Goal: Task Accomplishment & Management: Manage account settings

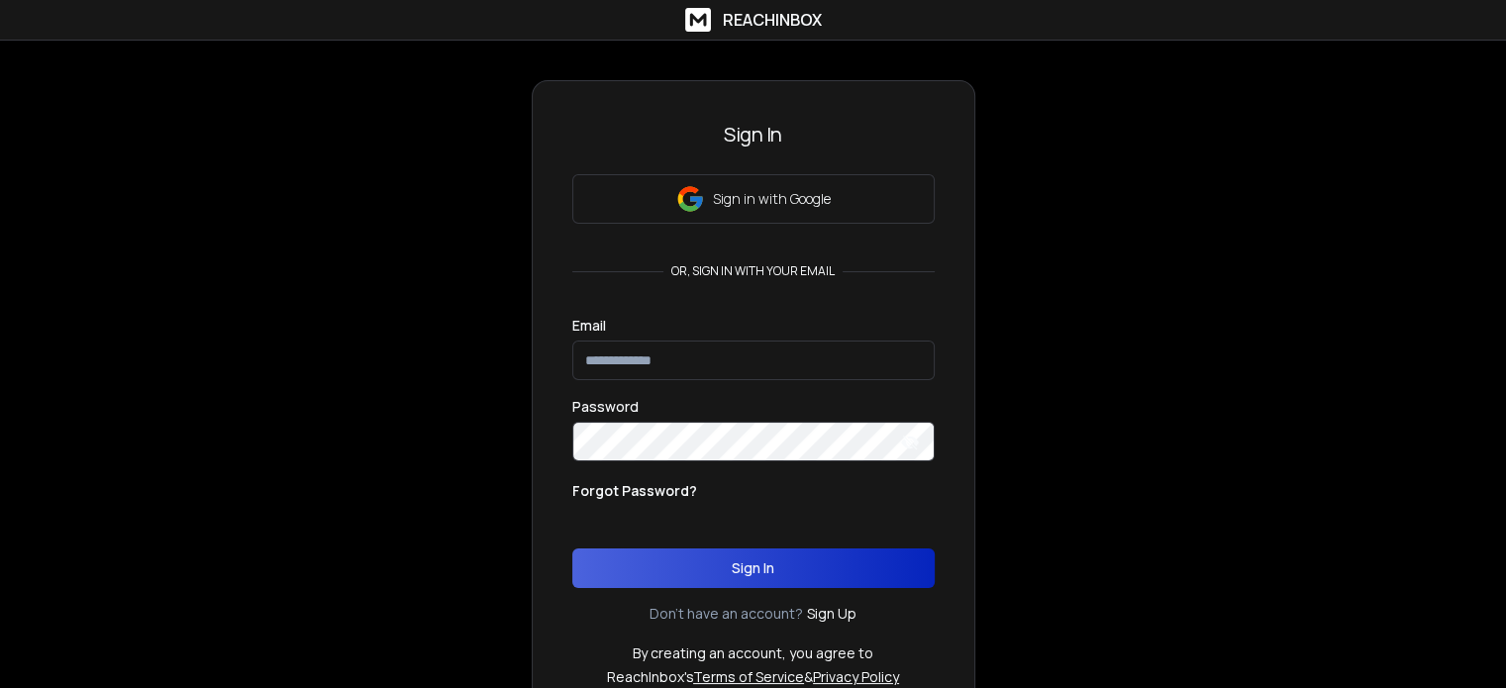
type input "**********"
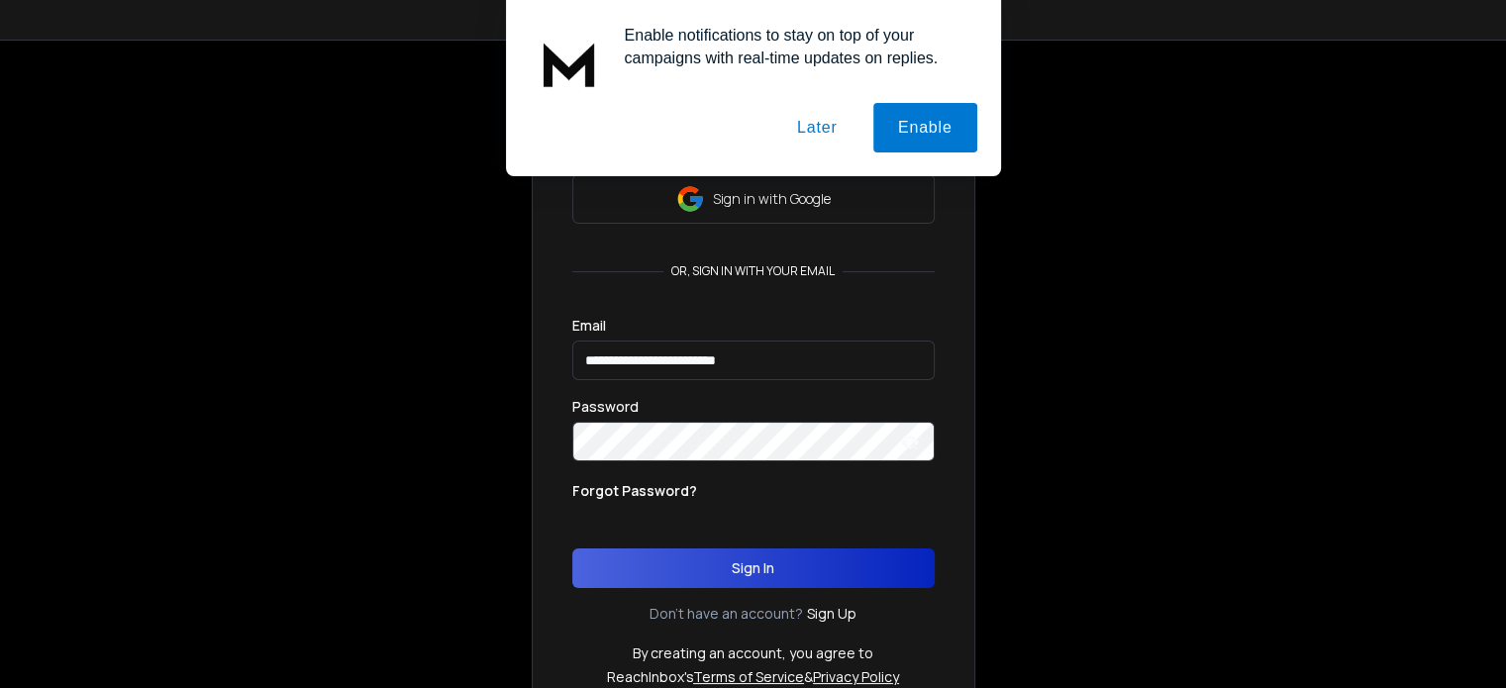
click at [826, 132] on button "Later" at bounding box center [816, 128] width 89 height 50
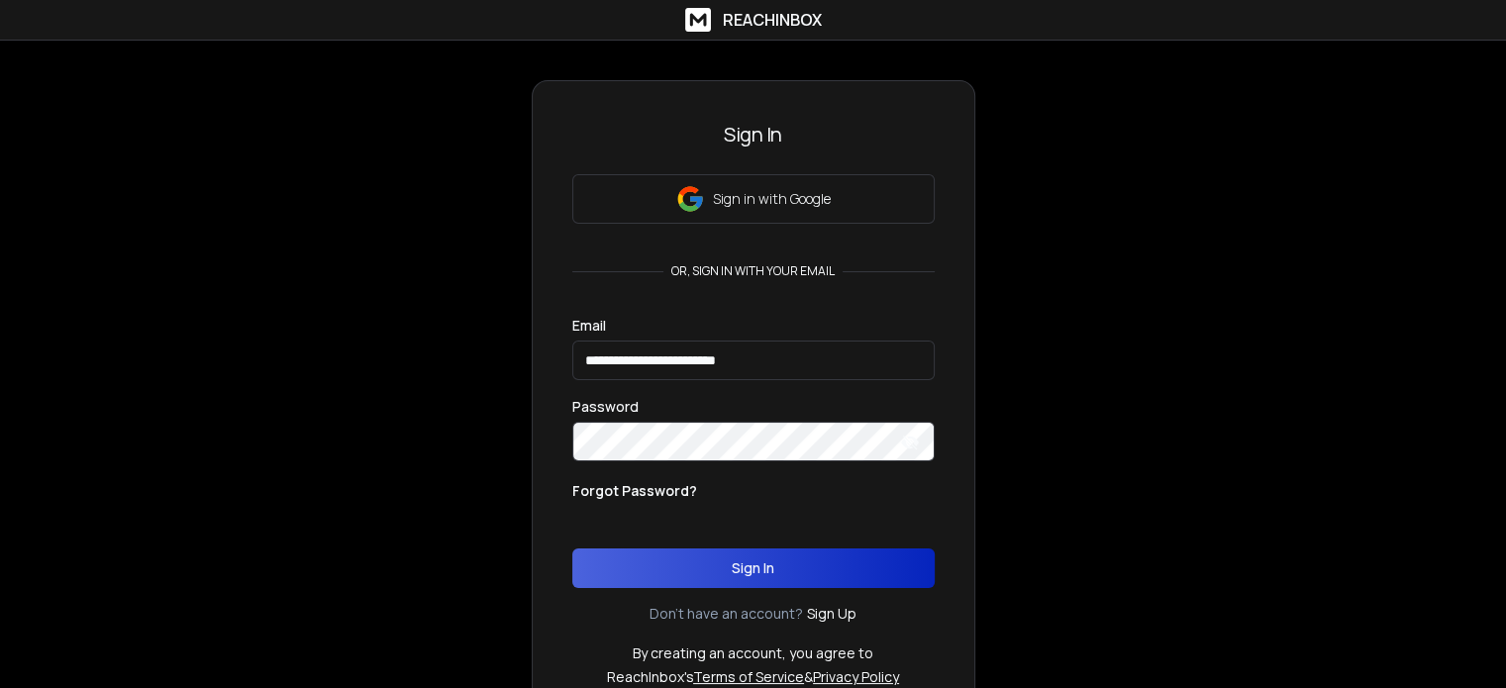
click at [880, 562] on button "Sign In" at bounding box center [753, 569] width 362 height 40
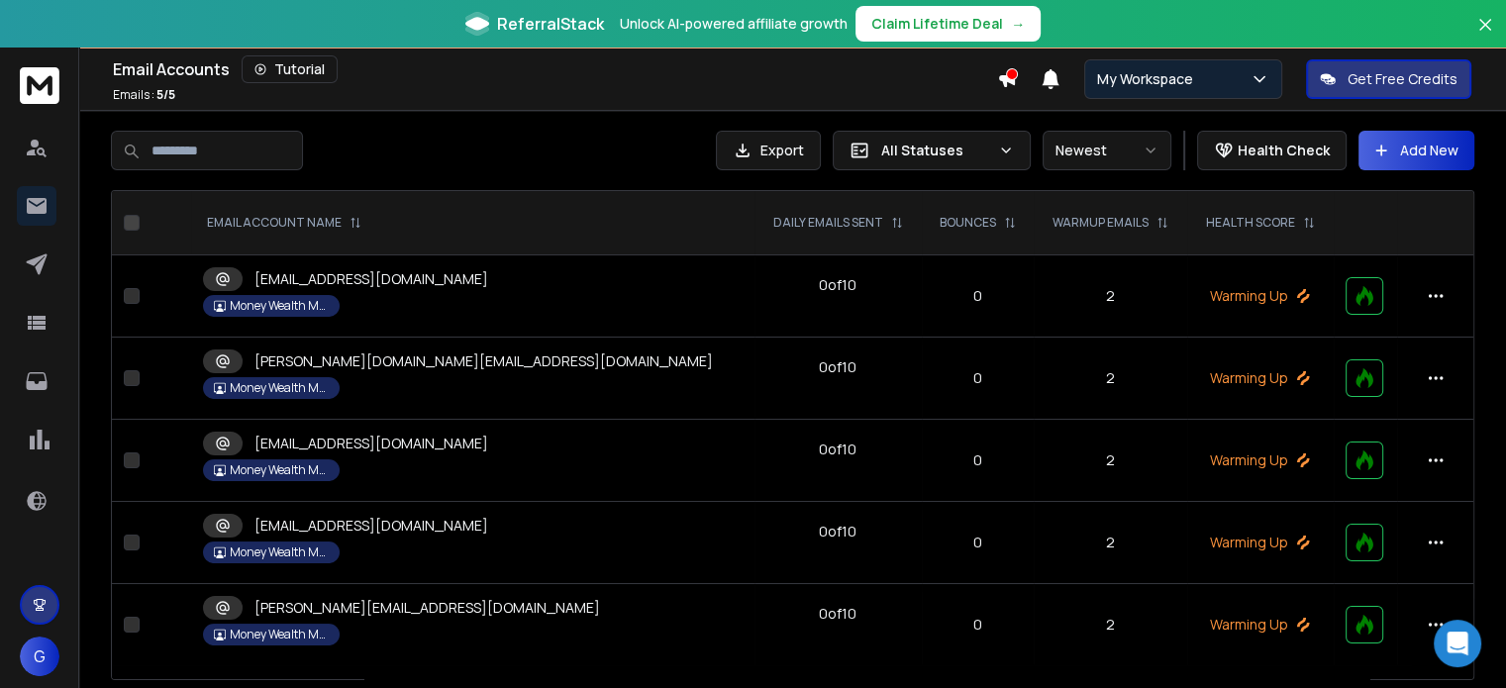
click at [1256, 68] on button "My Workspace" at bounding box center [1183, 79] width 198 height 40
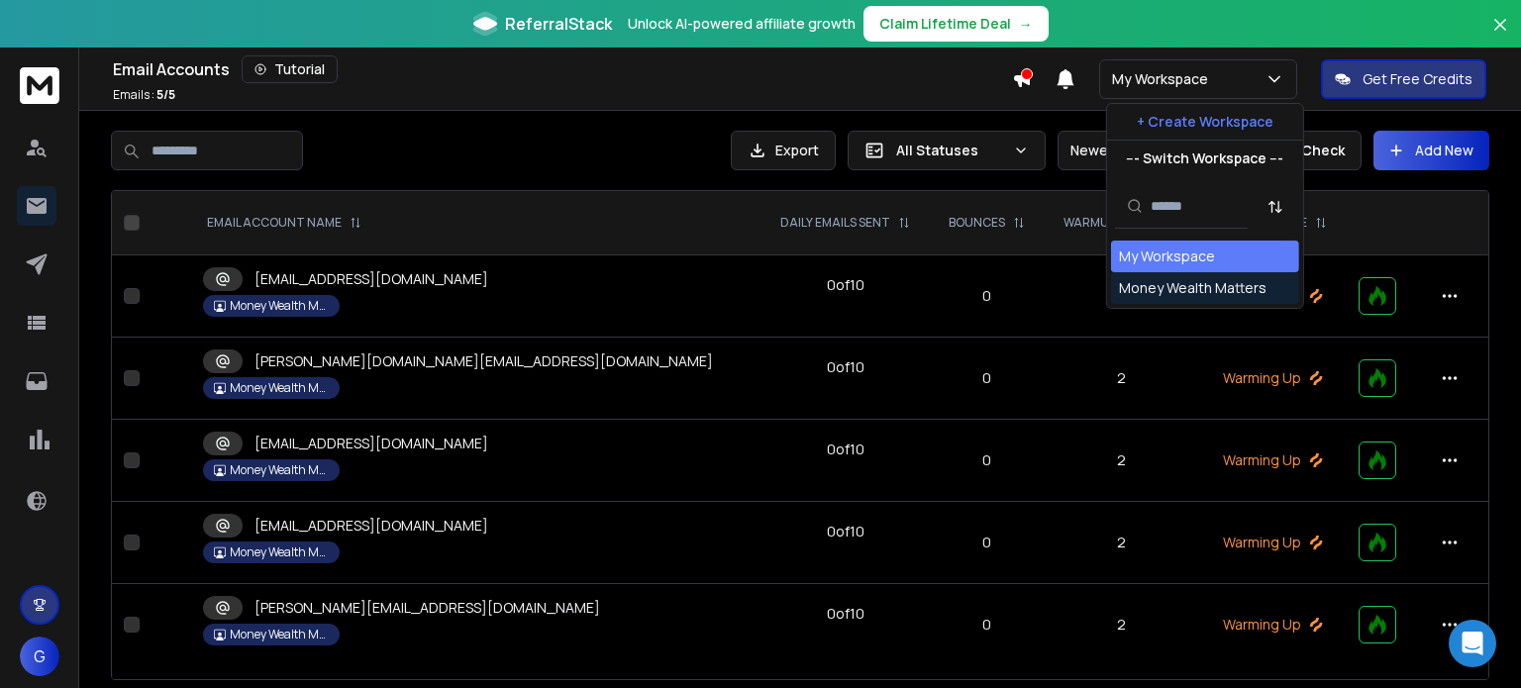
click at [1213, 288] on div "Money Wealth Matters" at bounding box center [1193, 288] width 148 height 20
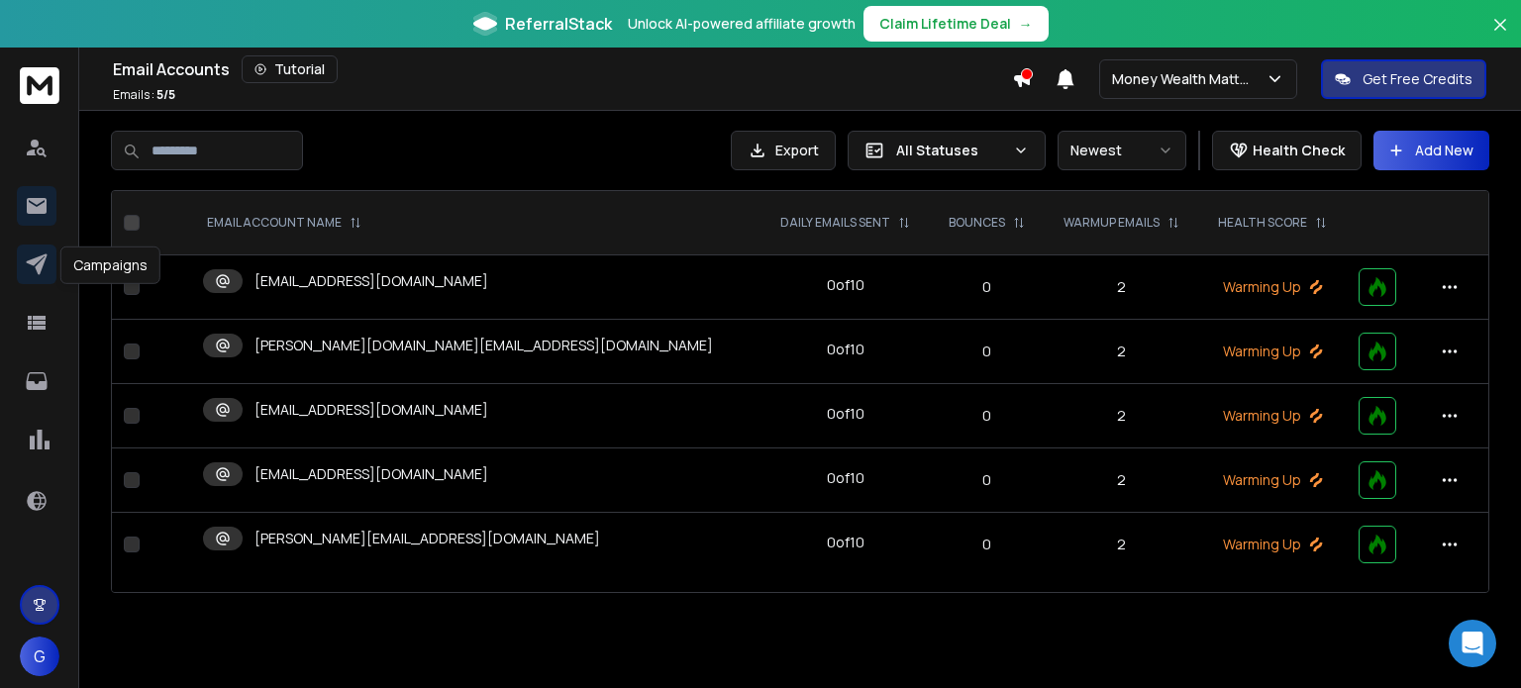
click at [36, 279] on link at bounding box center [37, 265] width 40 height 40
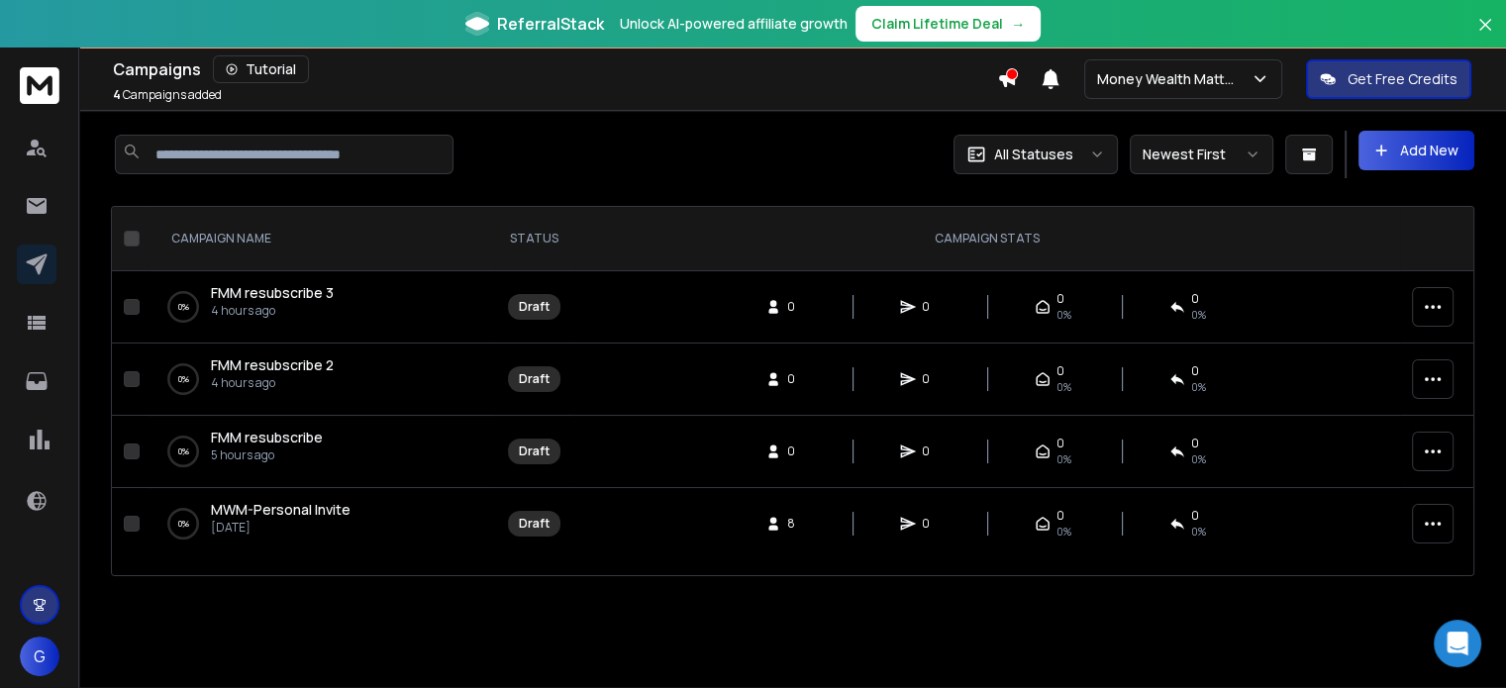
click at [245, 448] on p "5 hours ago" at bounding box center [267, 456] width 112 height 16
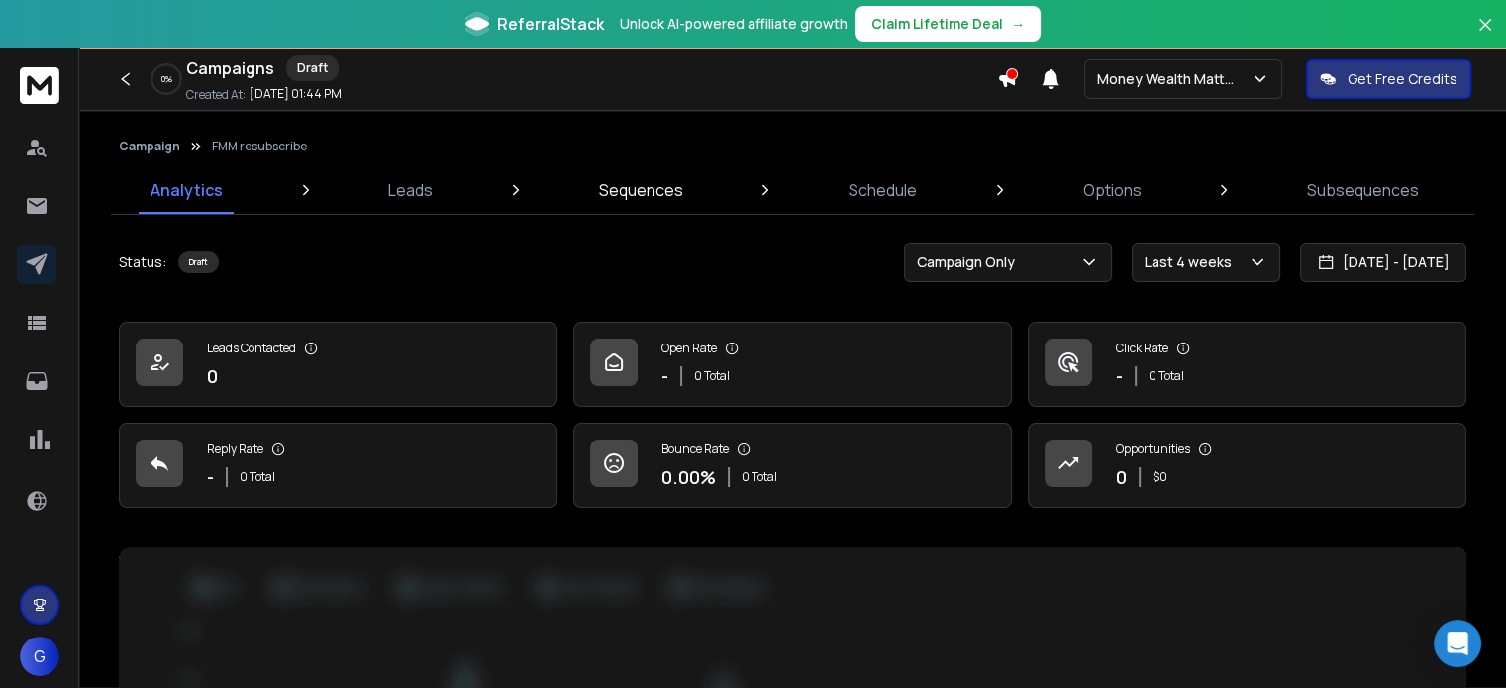
click at [615, 185] on p "Sequences" at bounding box center [641, 190] width 84 height 24
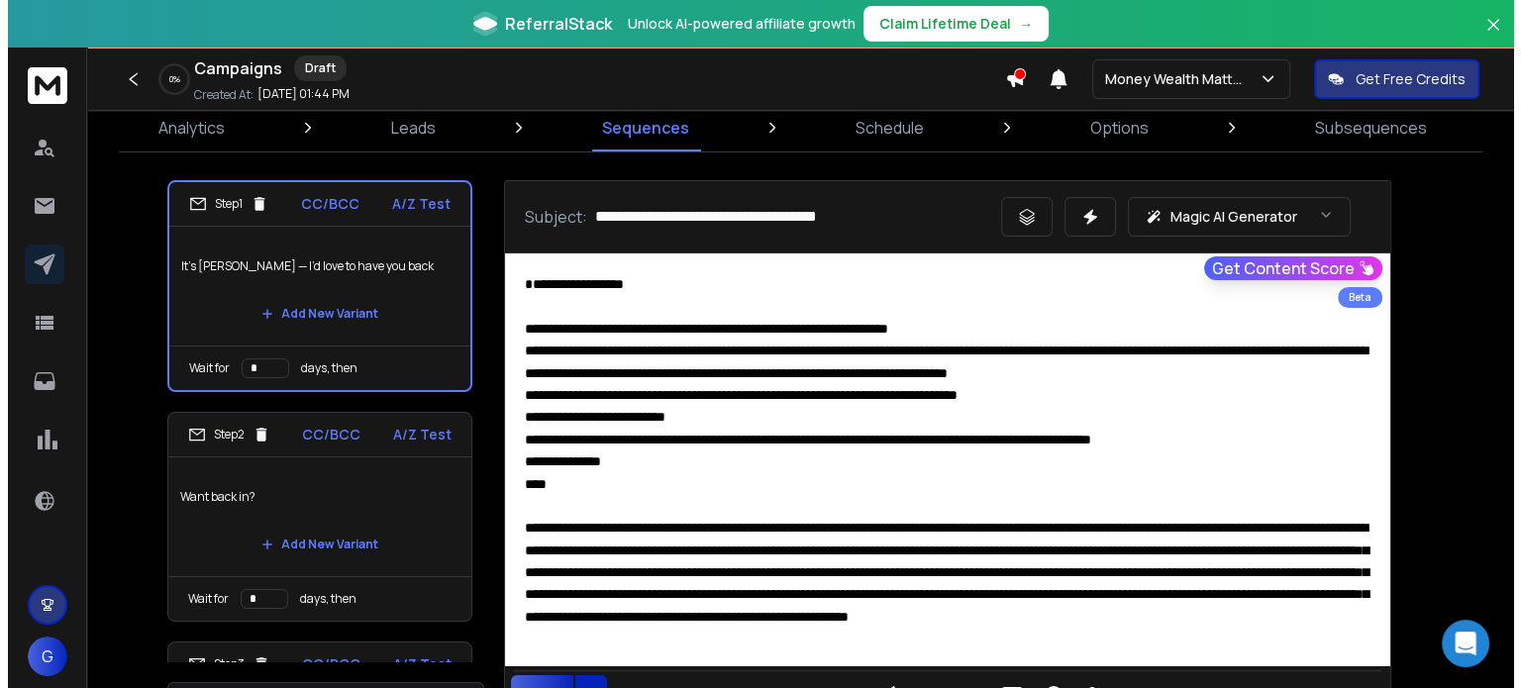
scroll to position [125, 0]
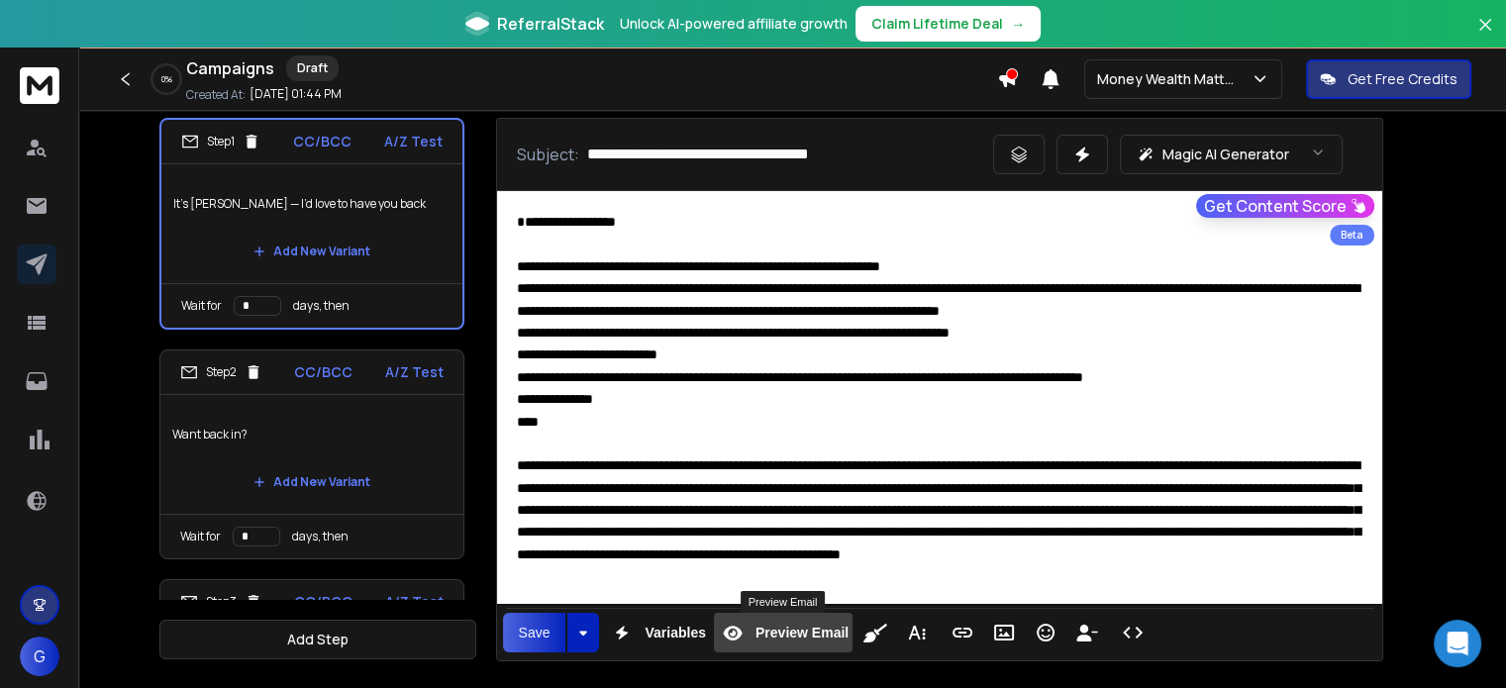
click at [780, 636] on span "Preview Email" at bounding box center [802, 633] width 101 height 17
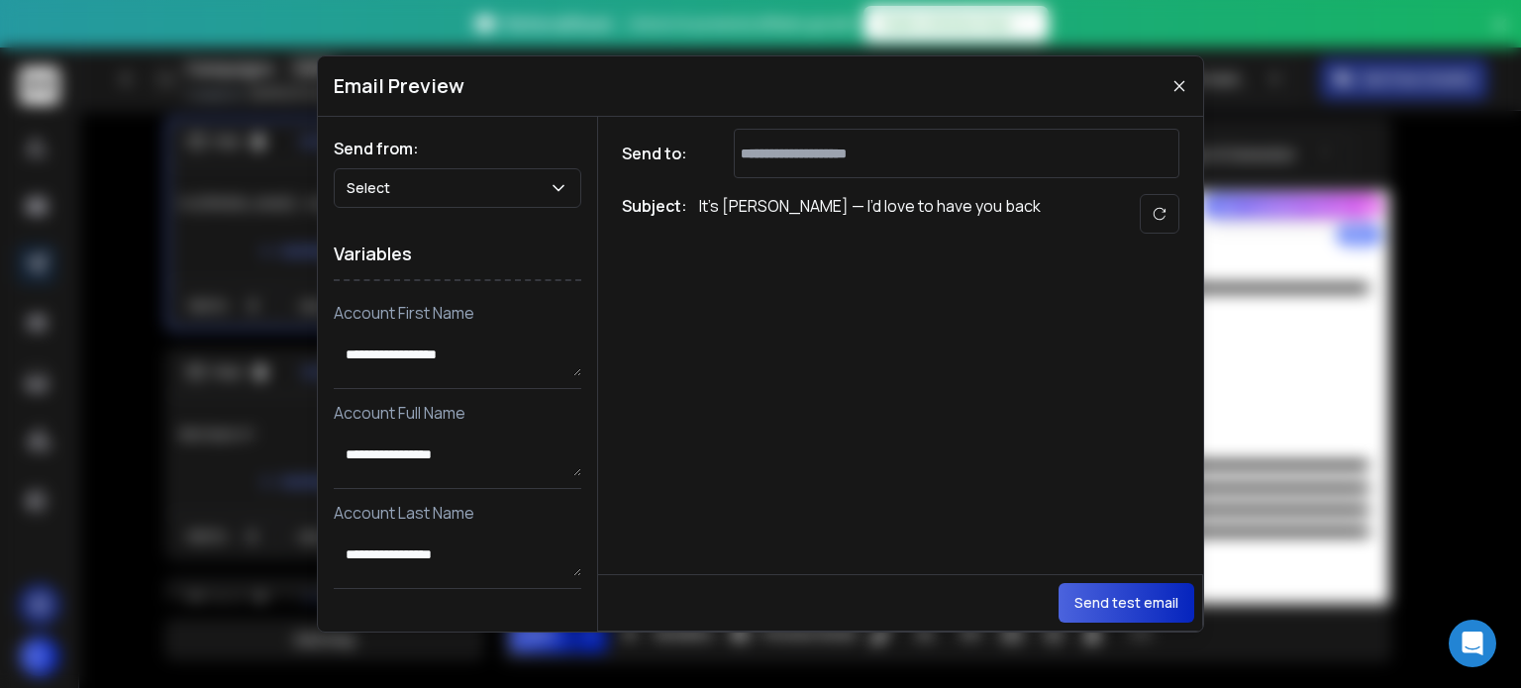
type textarea "****"
type textarea "******"
type textarea "*"
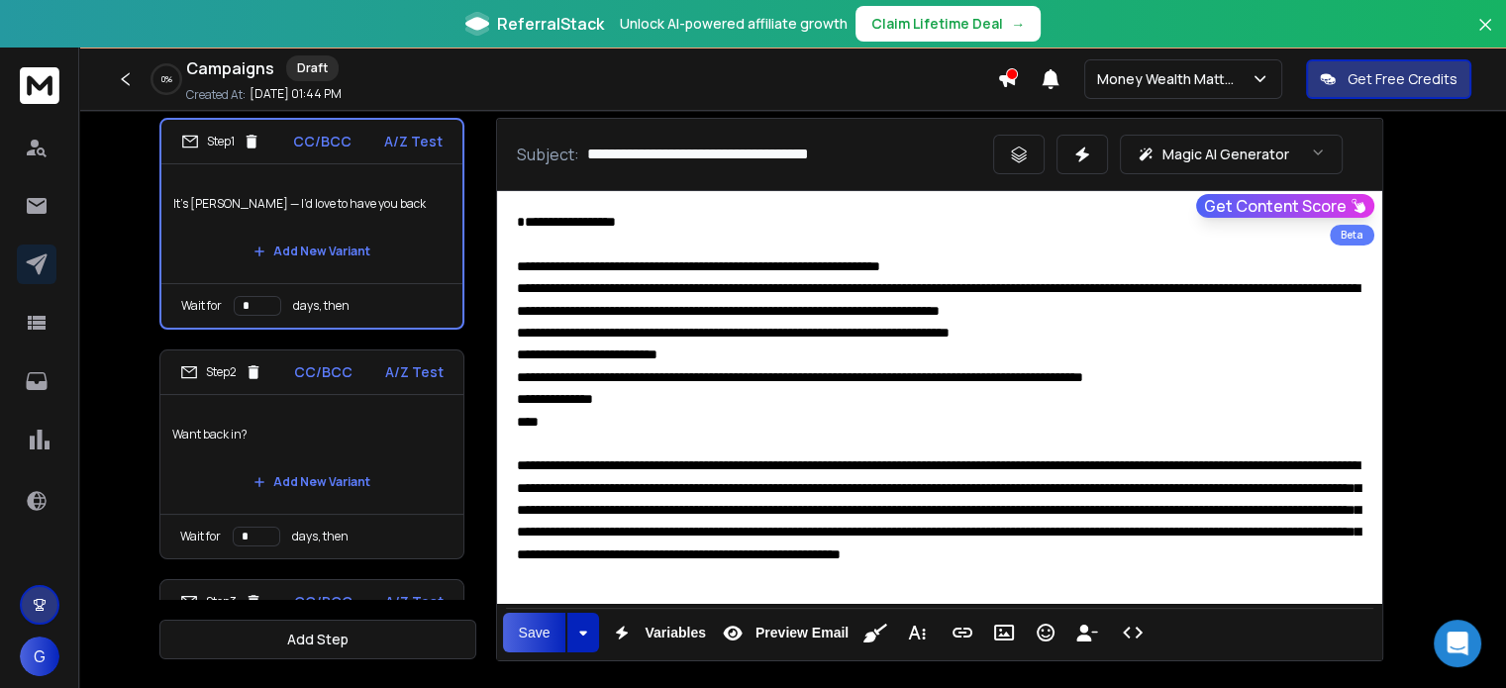
scroll to position [0, 0]
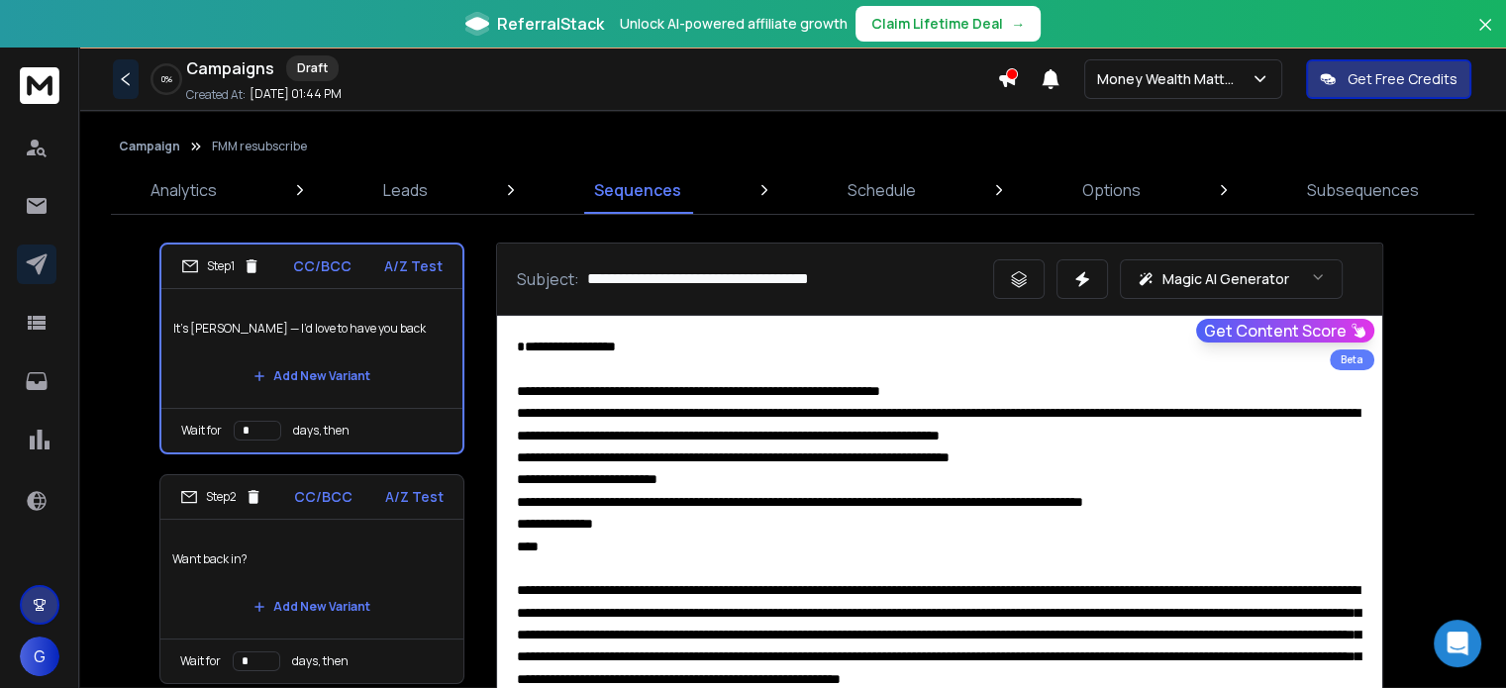
click at [129, 91] on button at bounding box center [126, 79] width 26 height 40
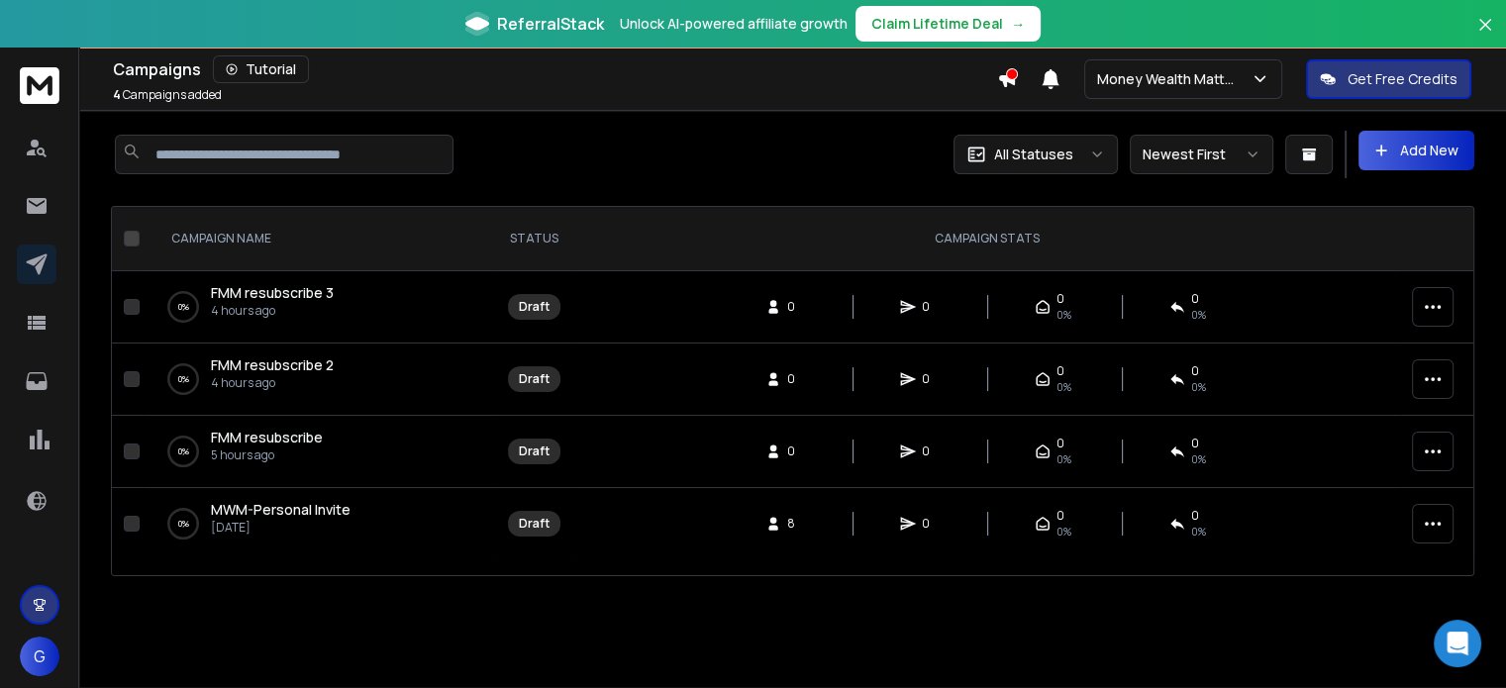
click at [281, 352] on td "0 % FMM resubscribe 2 4 hours ago" at bounding box center [321, 380] width 347 height 72
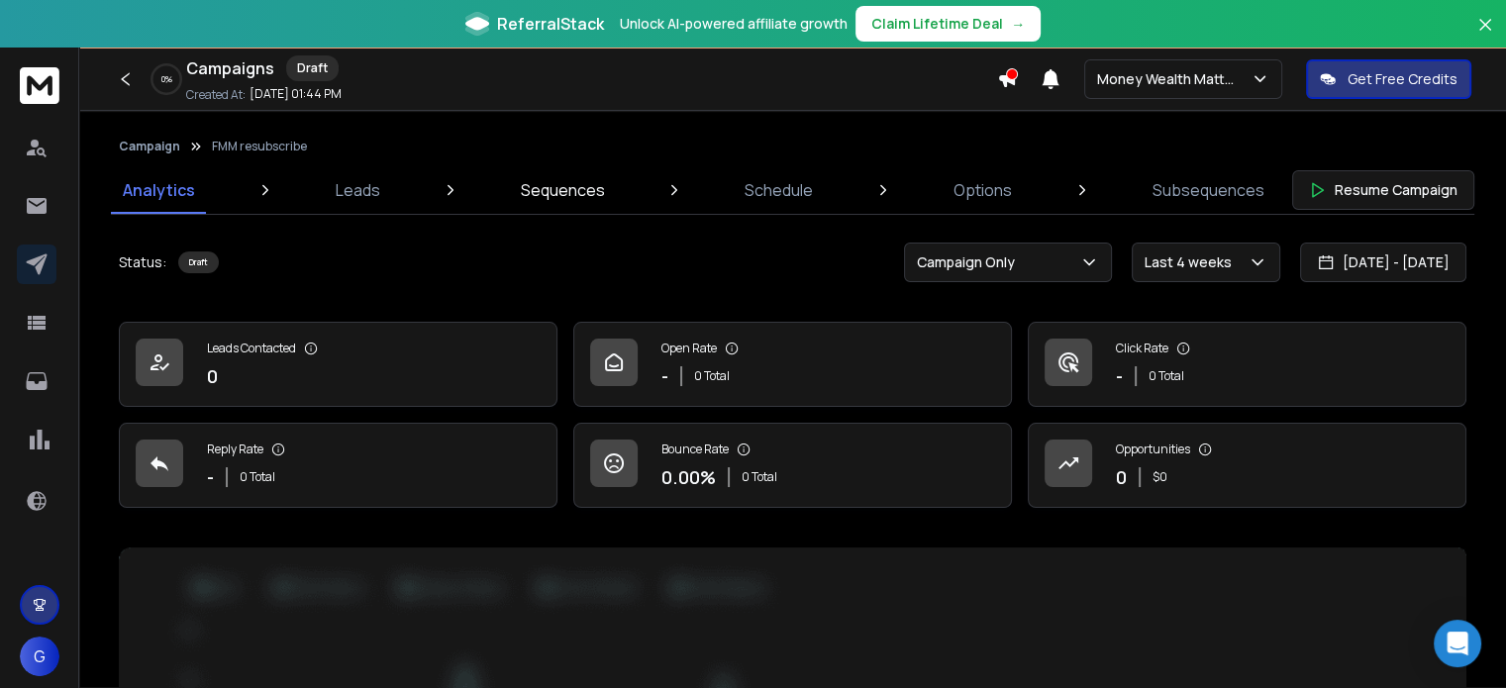
click at [586, 194] on p "Sequences" at bounding box center [563, 190] width 84 height 24
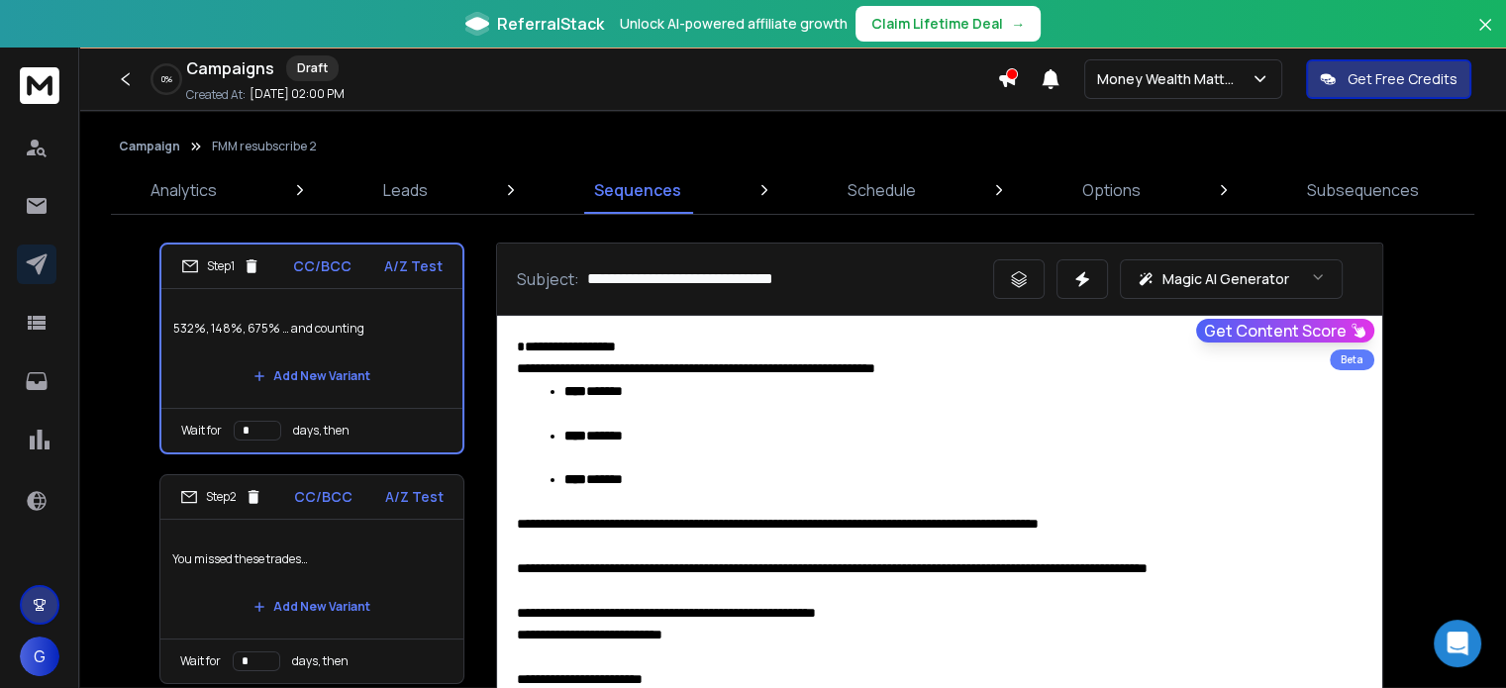
click at [331, 570] on p "You missed these trades…" at bounding box center [311, 559] width 279 height 55
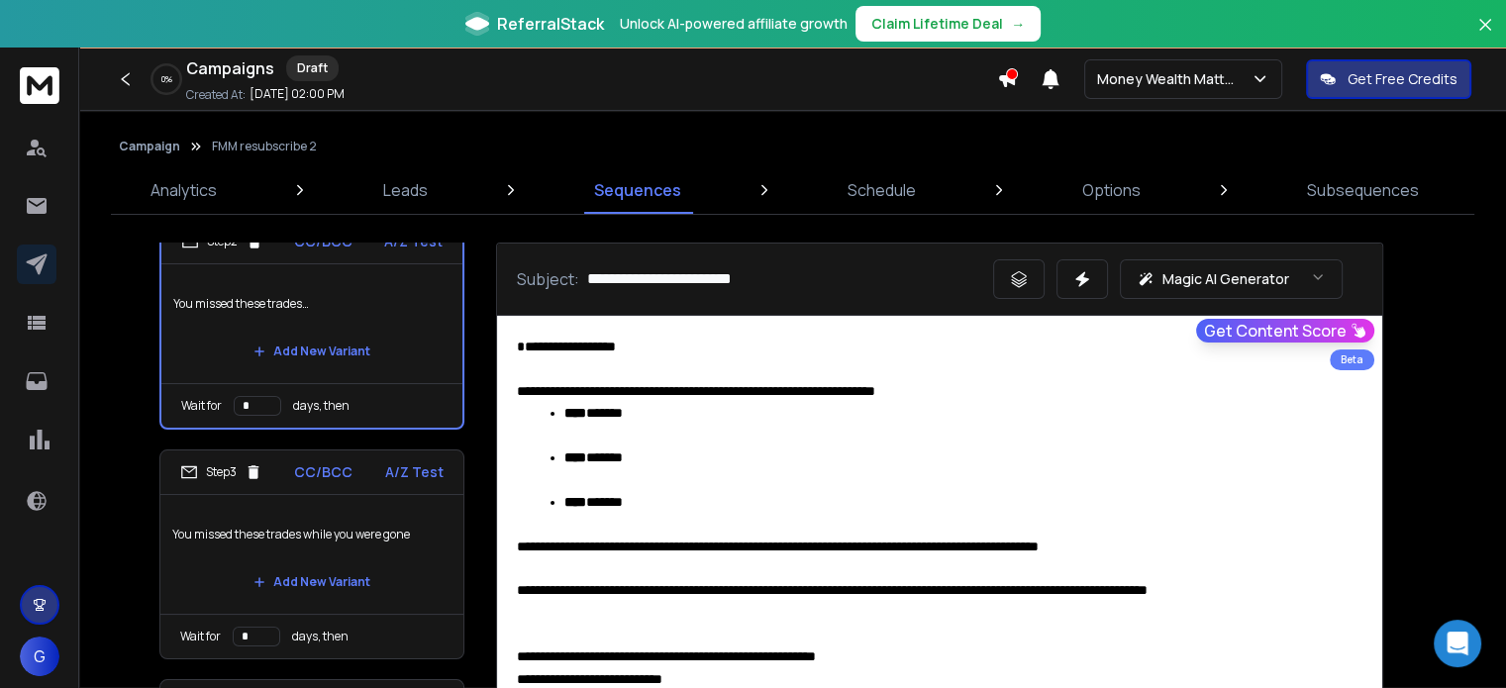
scroll to position [371, 0]
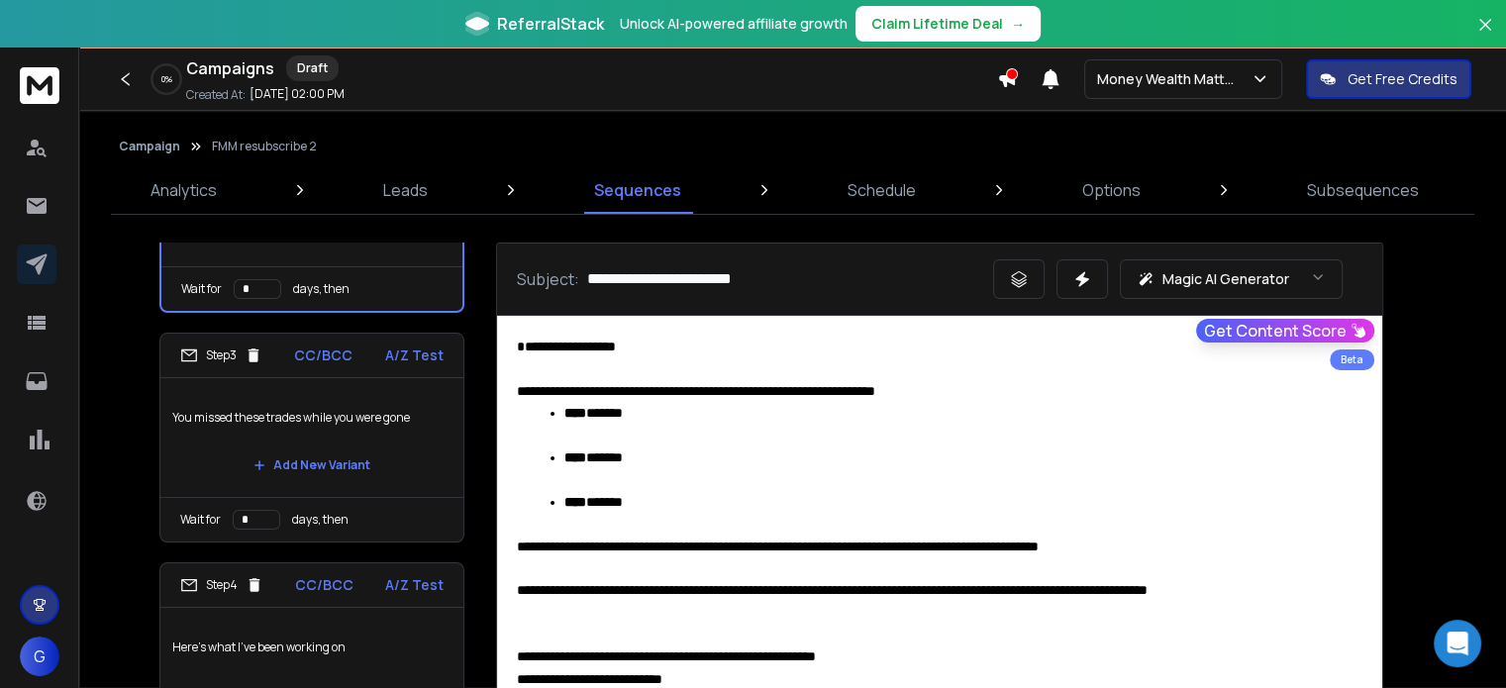
click at [304, 422] on p "You missed these trades while you were gone" at bounding box center [311, 417] width 279 height 55
type input "**********"
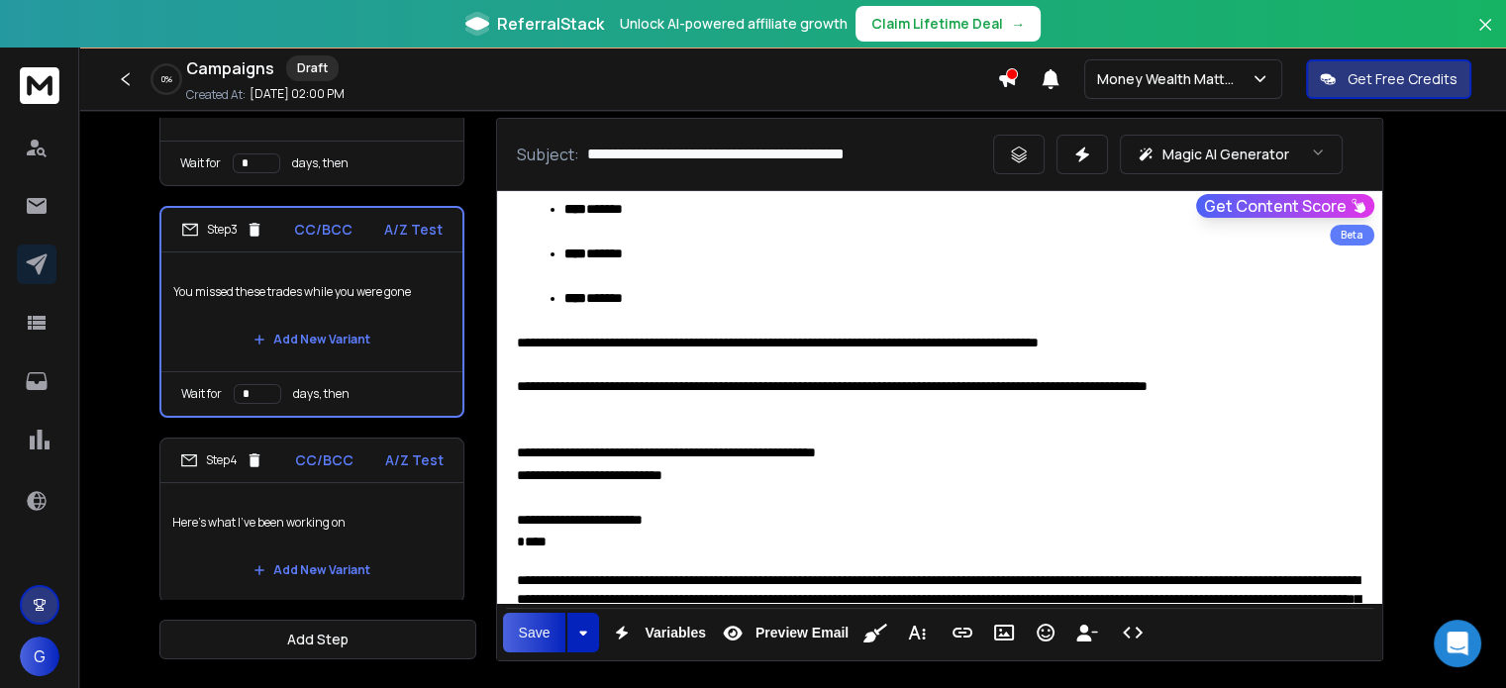
scroll to position [0, 0]
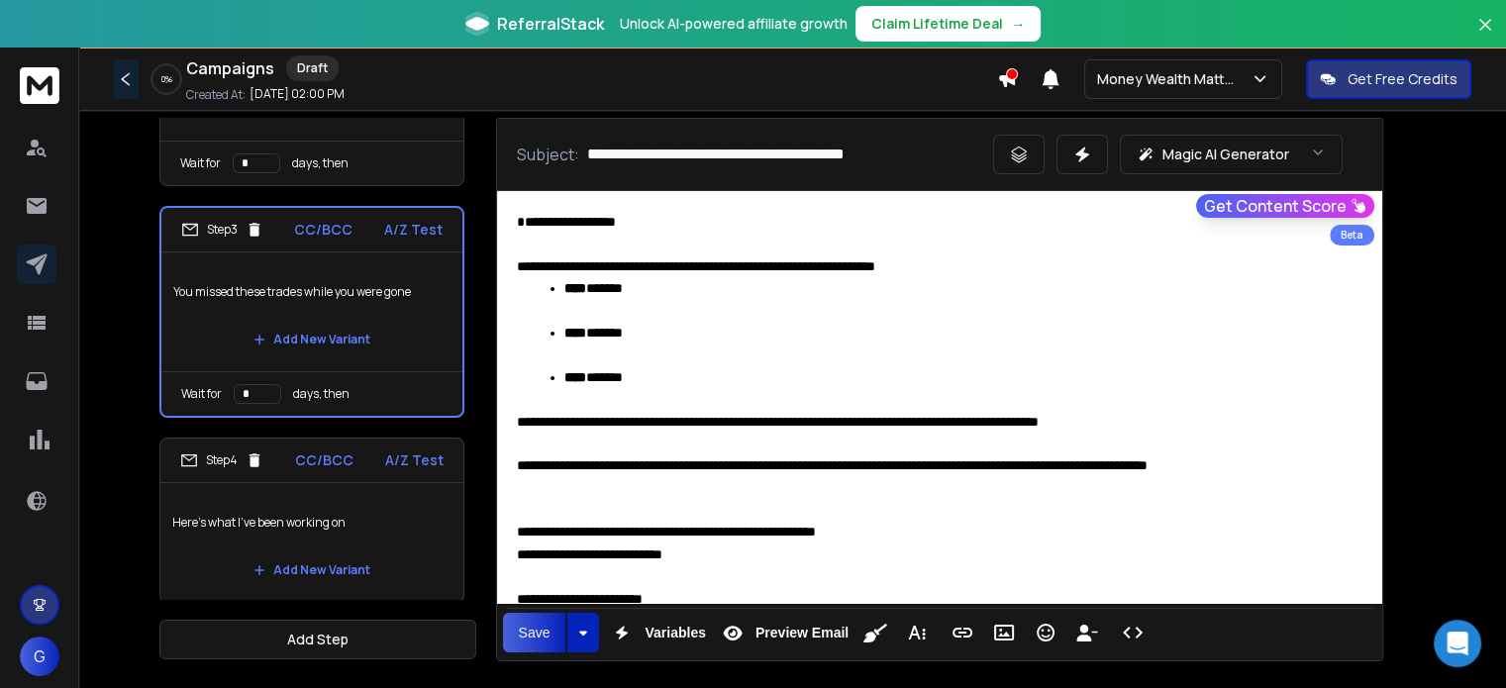
click at [136, 81] on button at bounding box center [126, 79] width 26 height 40
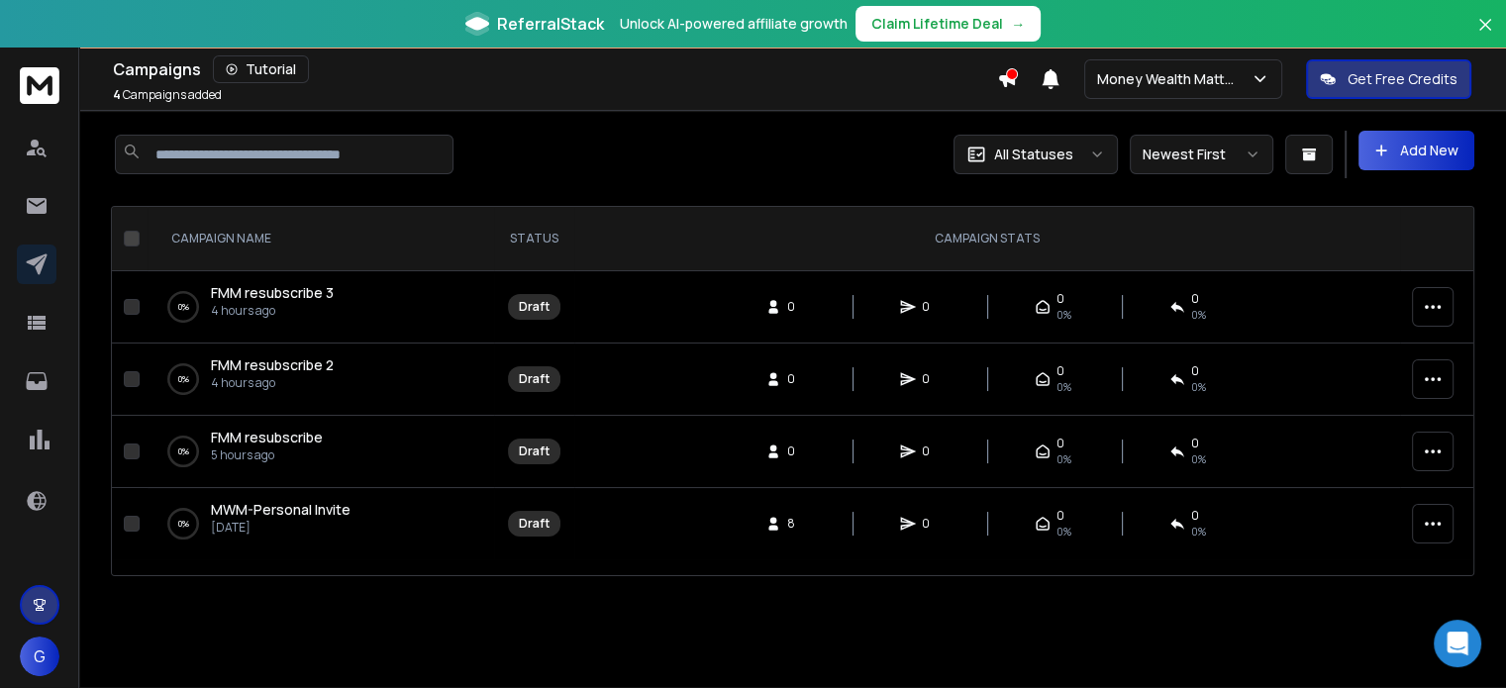
click at [273, 298] on span "FMM resubscribe 3" at bounding box center [272, 292] width 123 height 19
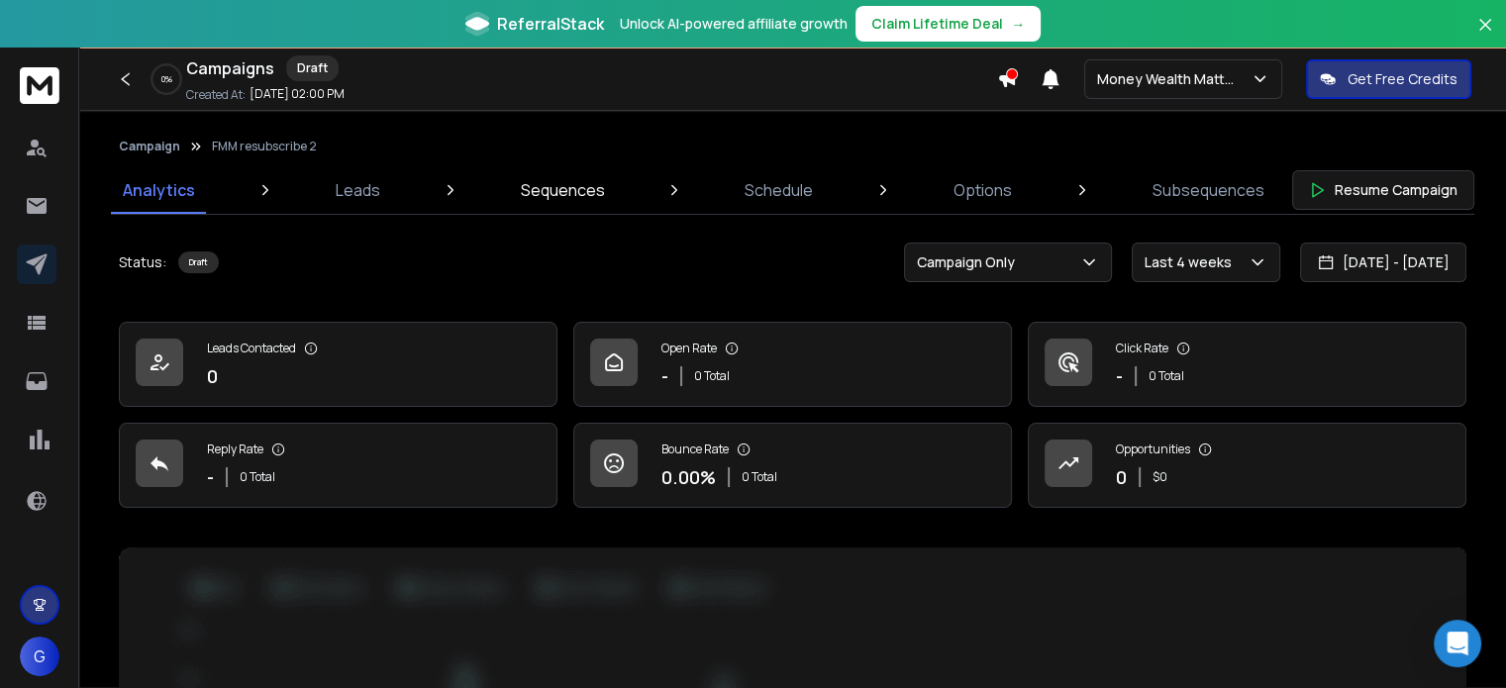
click at [554, 198] on p "Sequences" at bounding box center [563, 190] width 84 height 24
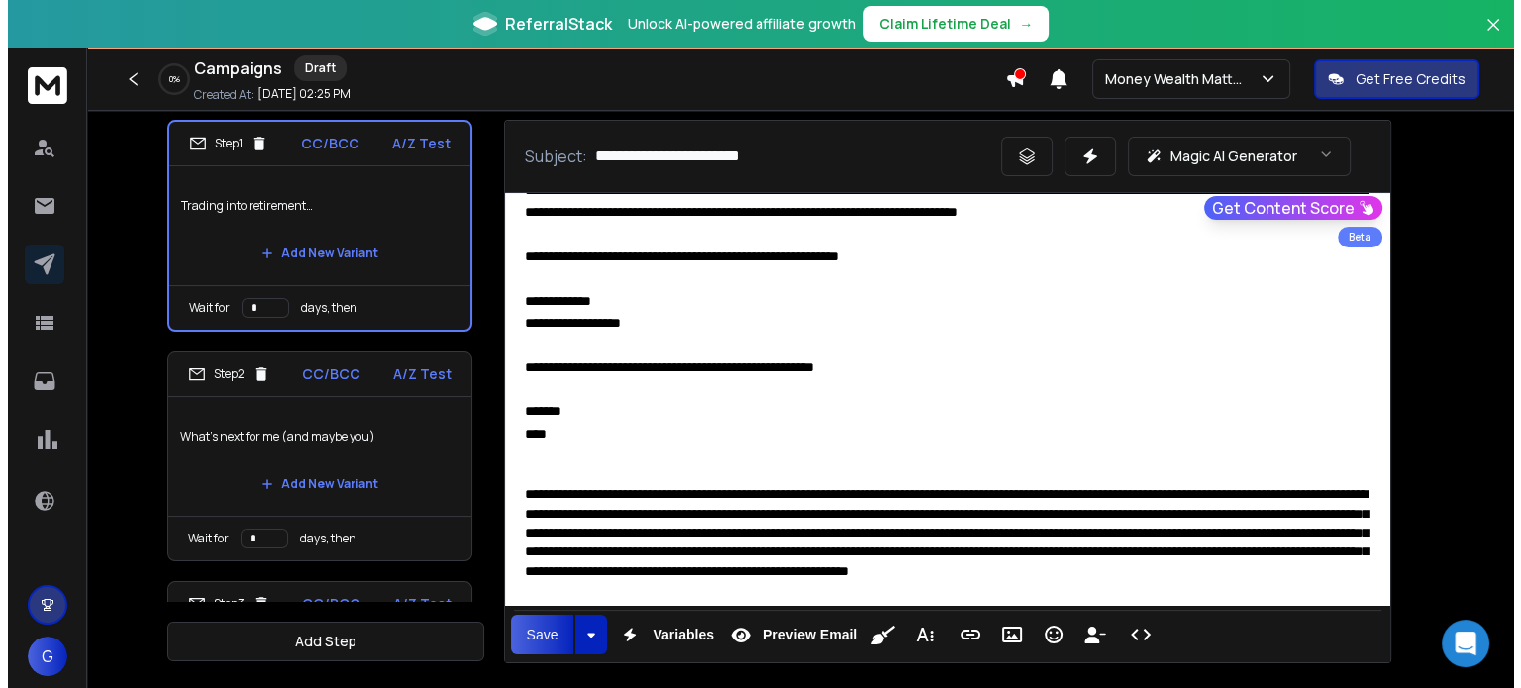
scroll to position [125, 0]
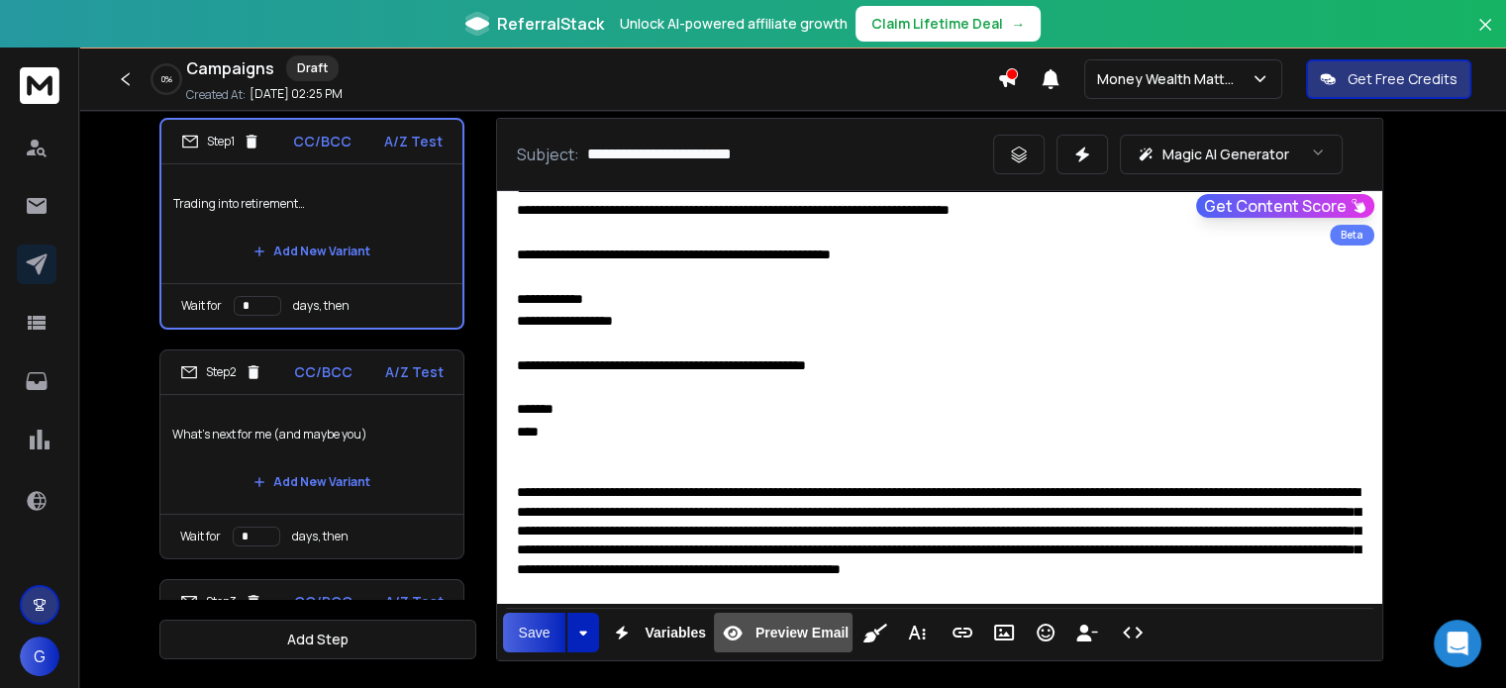
click at [787, 633] on span "Preview Email" at bounding box center [802, 633] width 101 height 17
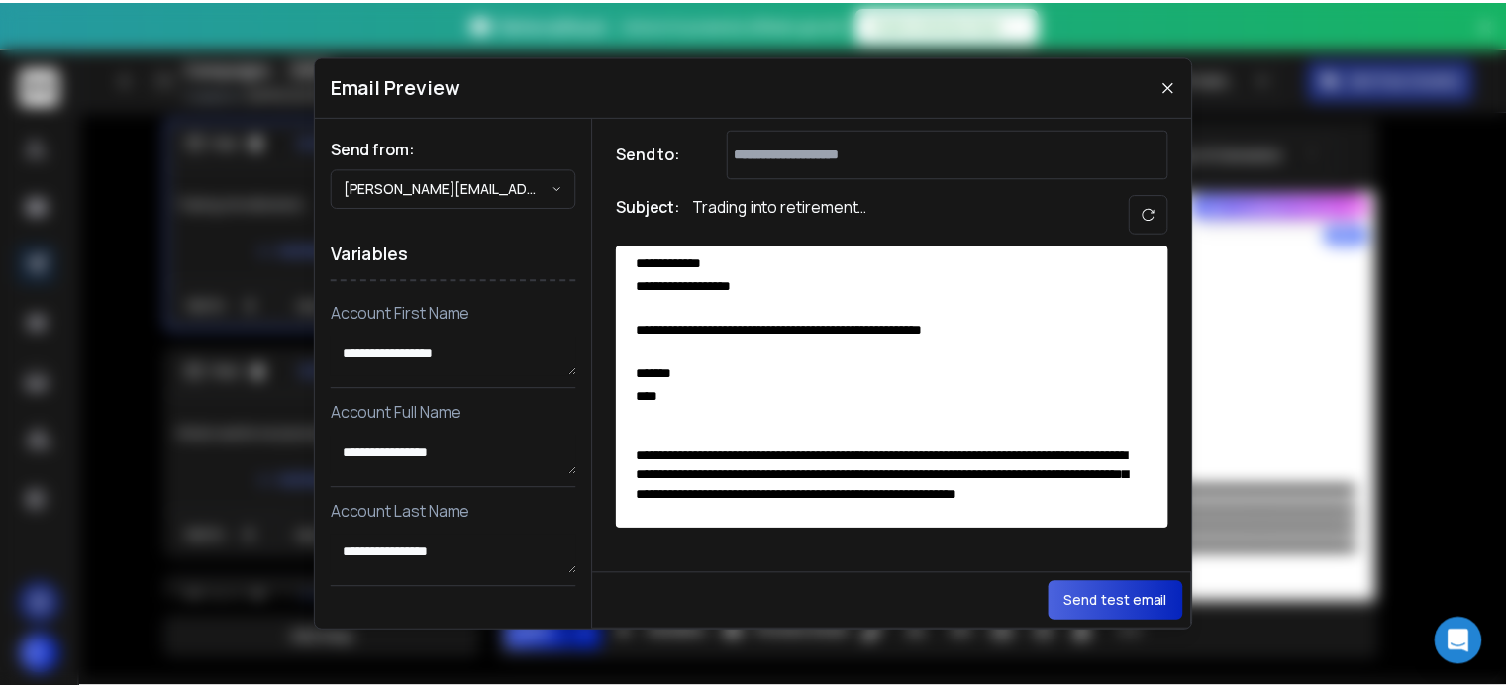
scroll to position [0, 0]
